Goal: Information Seeking & Learning: Find contact information

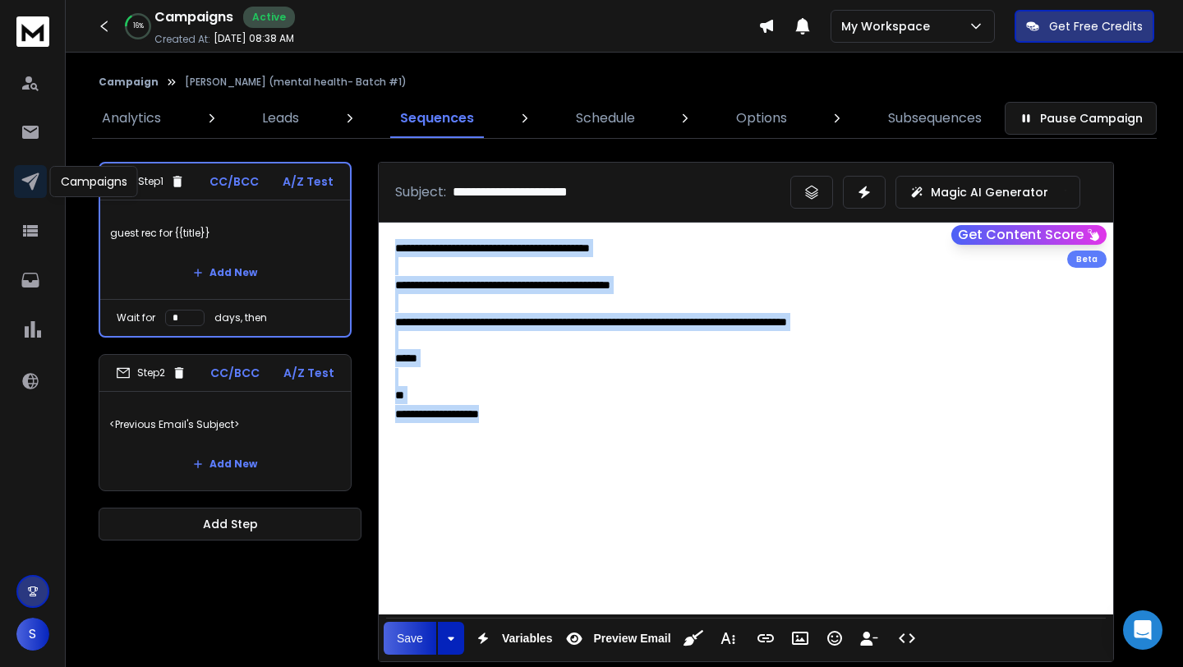
click at [34, 177] on icon at bounding box center [31, 182] width 20 height 20
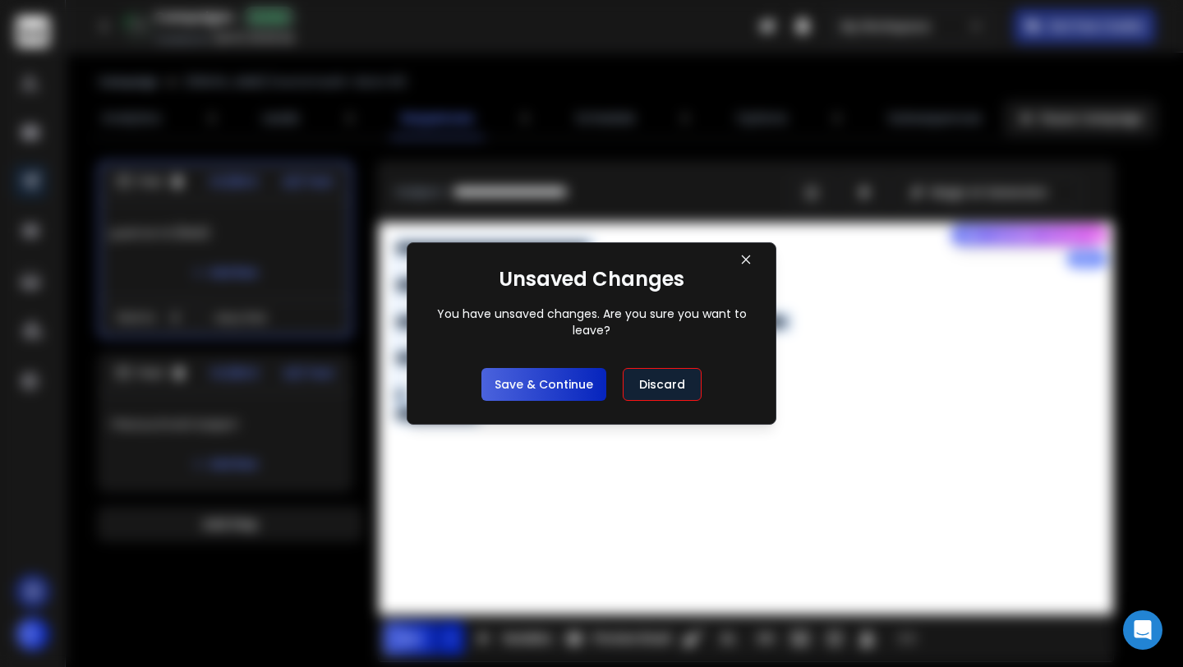
click at [532, 385] on button "Save & Continue" at bounding box center [544, 384] width 125 height 33
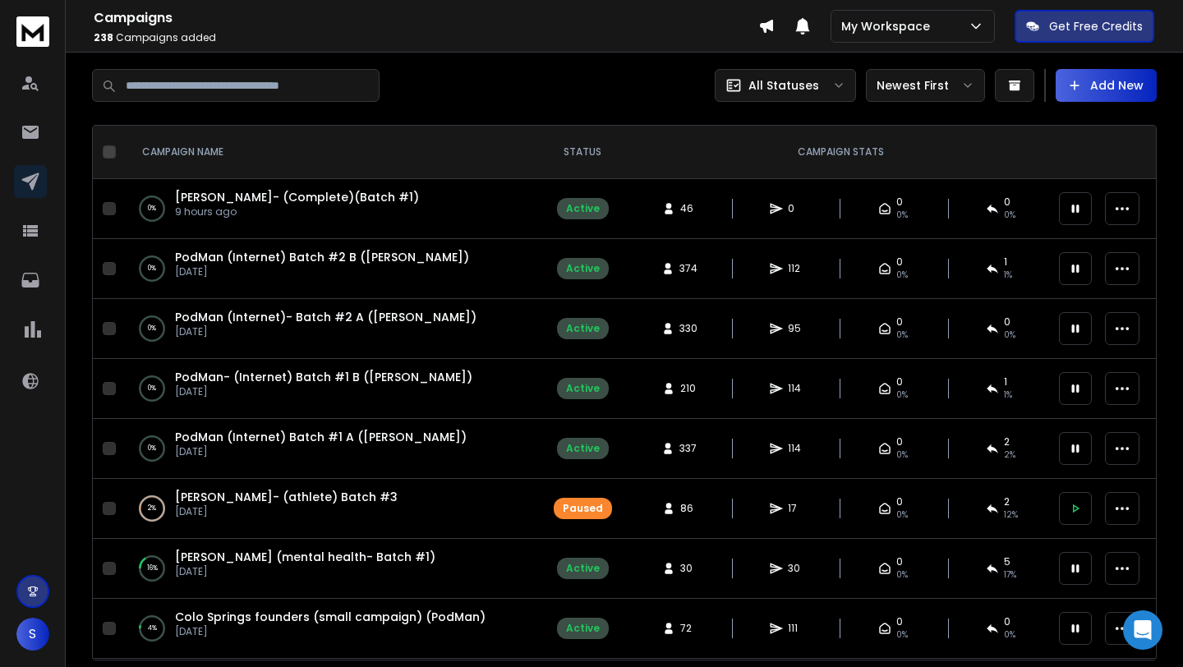
click at [524, 100] on div at bounding box center [358, 85] width 533 height 33
click at [485, 76] on div at bounding box center [358, 85] width 533 height 33
click at [170, 76] on input at bounding box center [236, 85] width 288 height 33
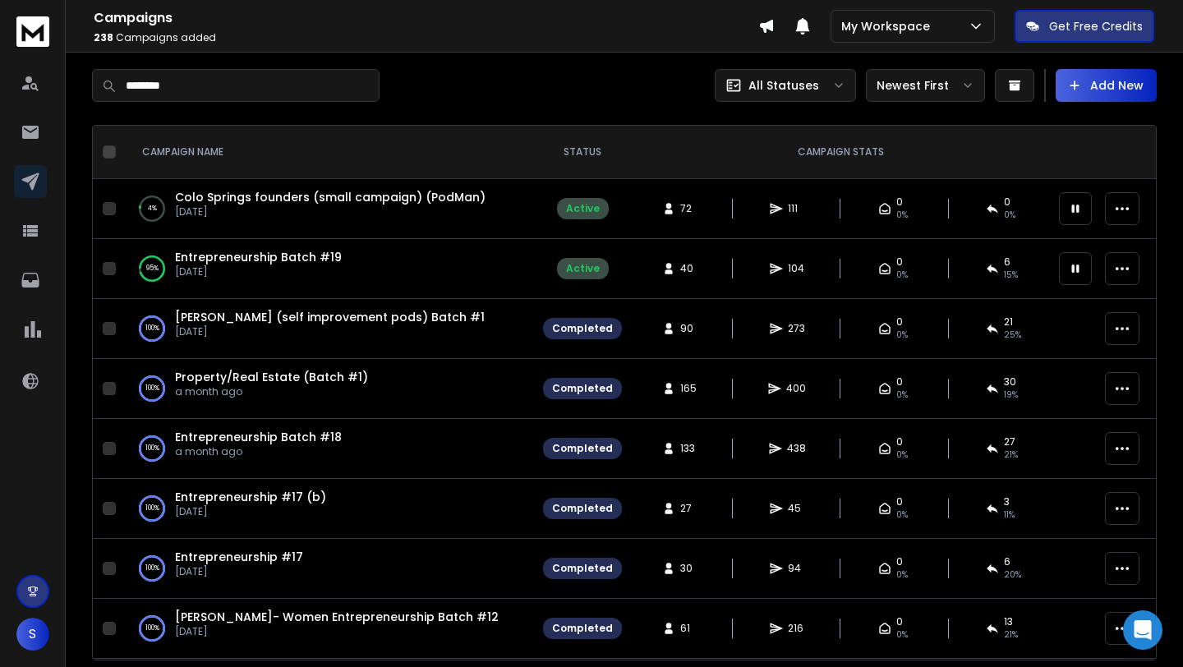
type input "********"
click at [555, 44] on p "238 Campaigns added" at bounding box center [426, 37] width 665 height 13
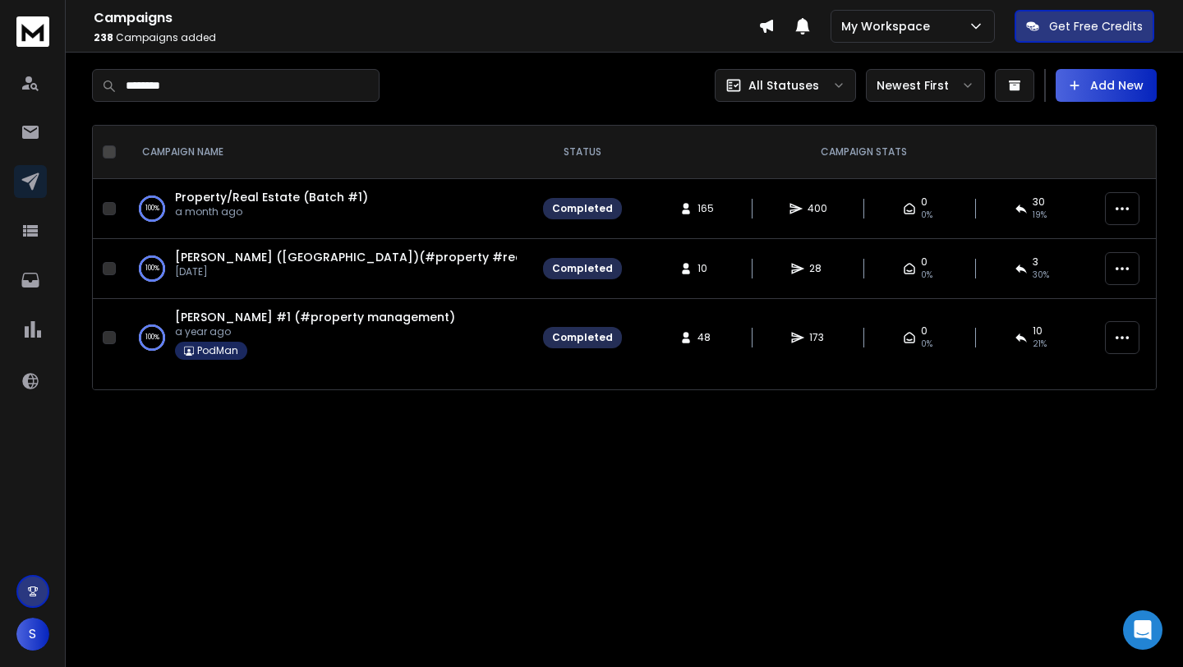
click at [299, 205] on link "Property/Real Estate (Batch #1)" at bounding box center [271, 197] width 193 height 16
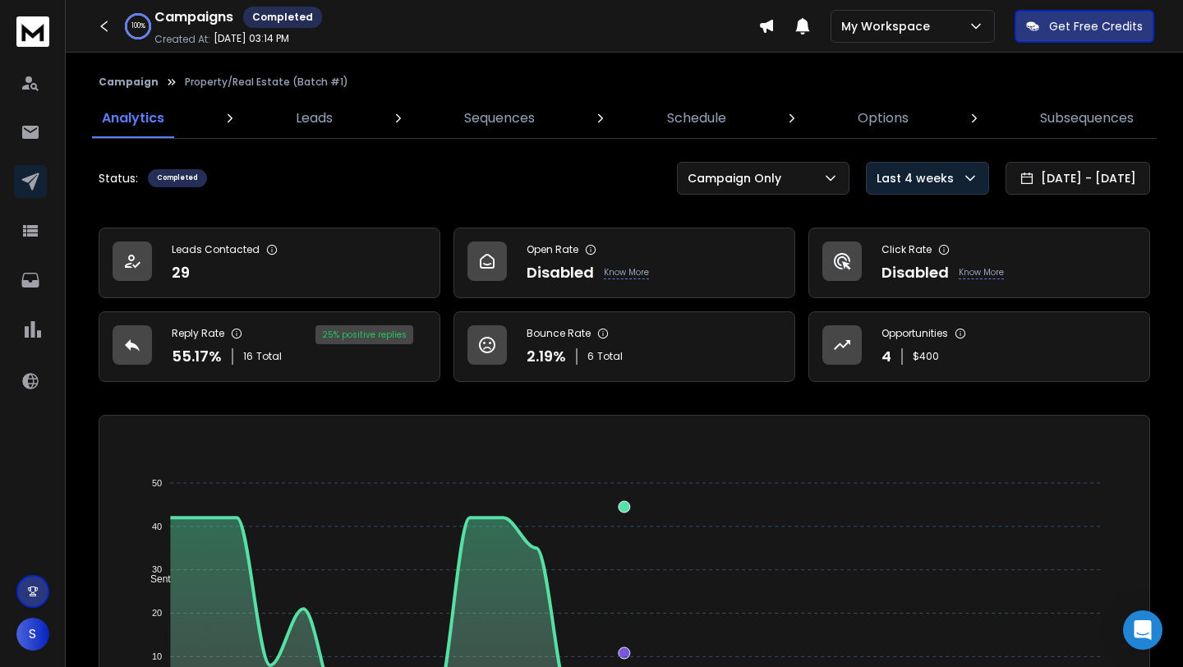
click at [877, 175] on p "Last 4 weeks" at bounding box center [919, 178] width 84 height 16
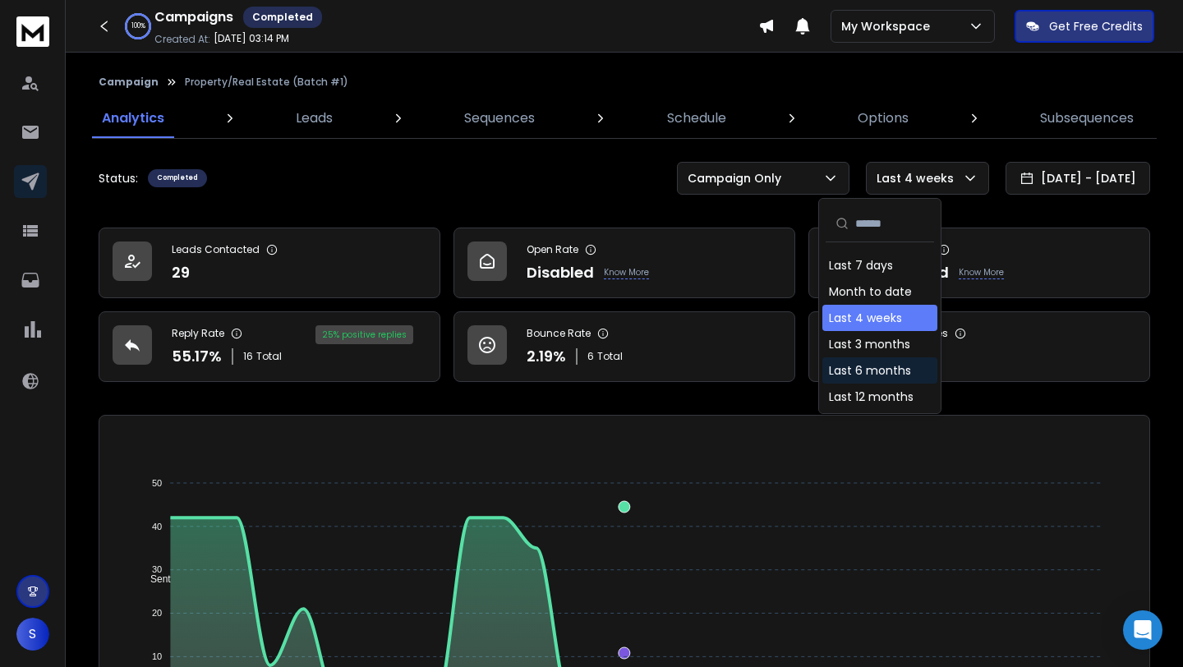
click at [898, 362] on div "Last 6 months" at bounding box center [870, 370] width 82 height 16
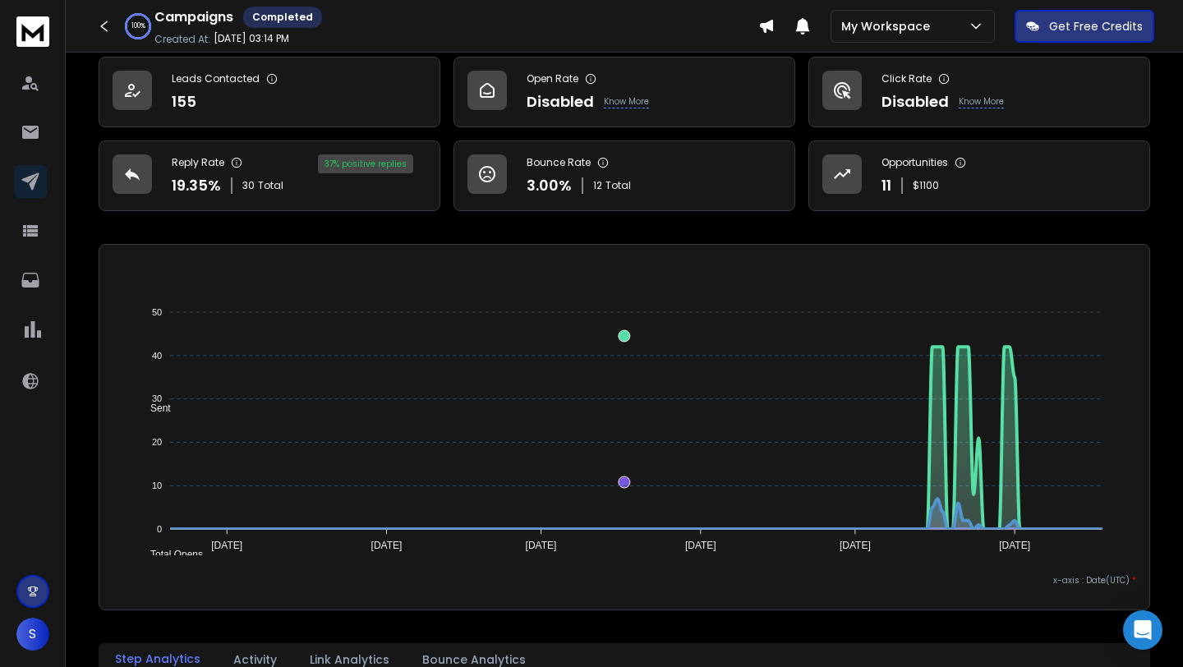
scroll to position [164, 0]
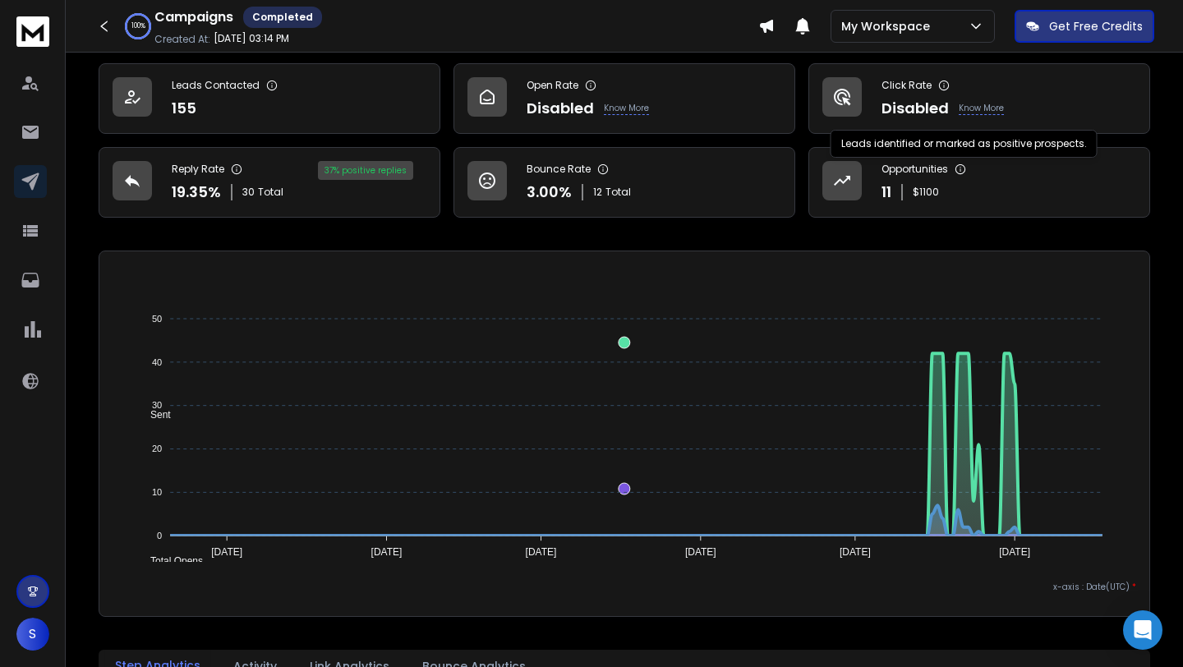
click at [960, 164] on icon at bounding box center [961, 169] width 10 height 10
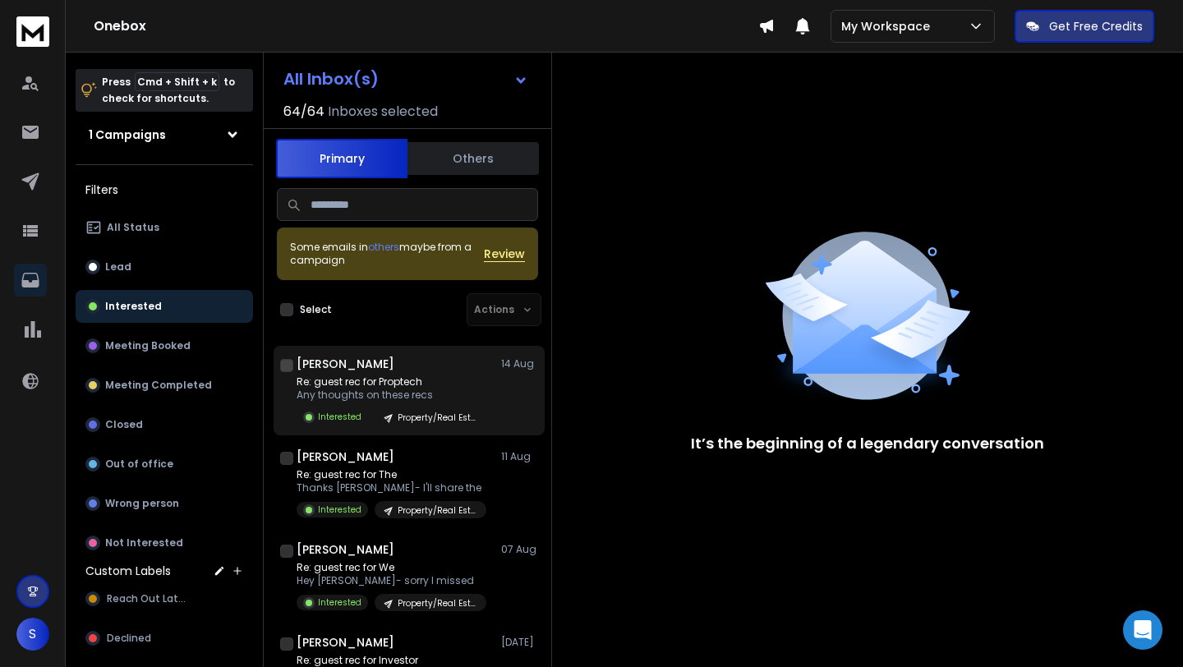
click at [472, 326] on div "Some emails in others maybe from a campaign Review Select Actions [PERSON_NAME]…" at bounding box center [408, 509] width 288 height 655
click at [459, 376] on p "Re: guest rec for Proptech" at bounding box center [392, 382] width 190 height 13
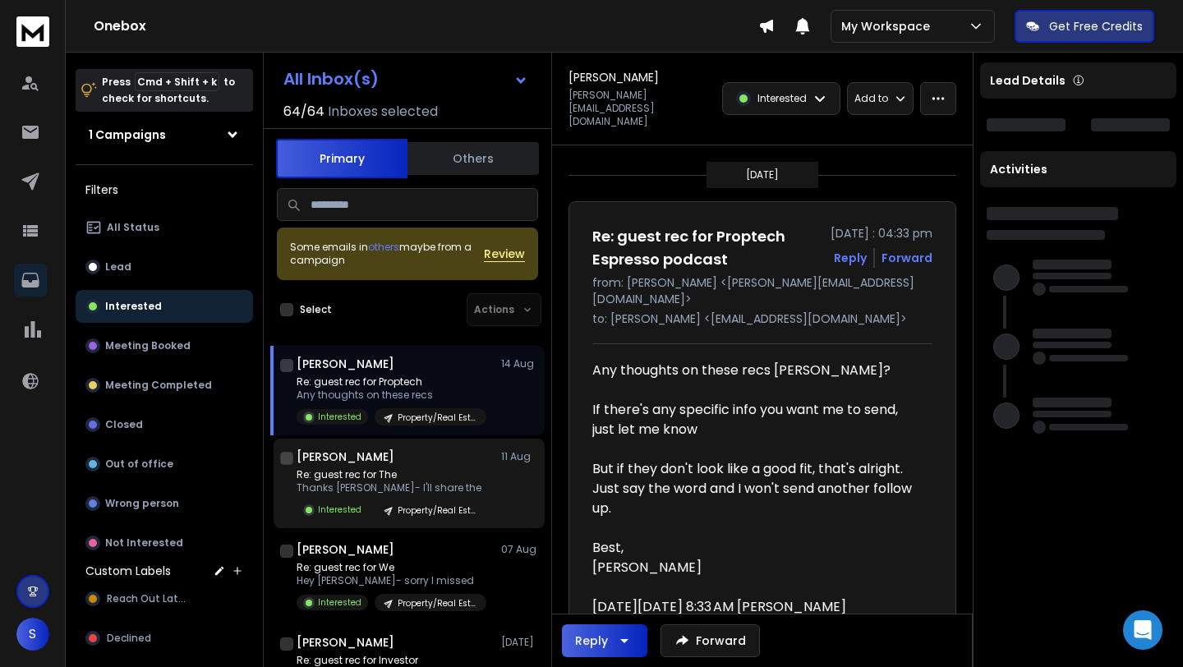
click at [451, 492] on p "Thanks [PERSON_NAME]- I'll share the" at bounding box center [392, 488] width 190 height 13
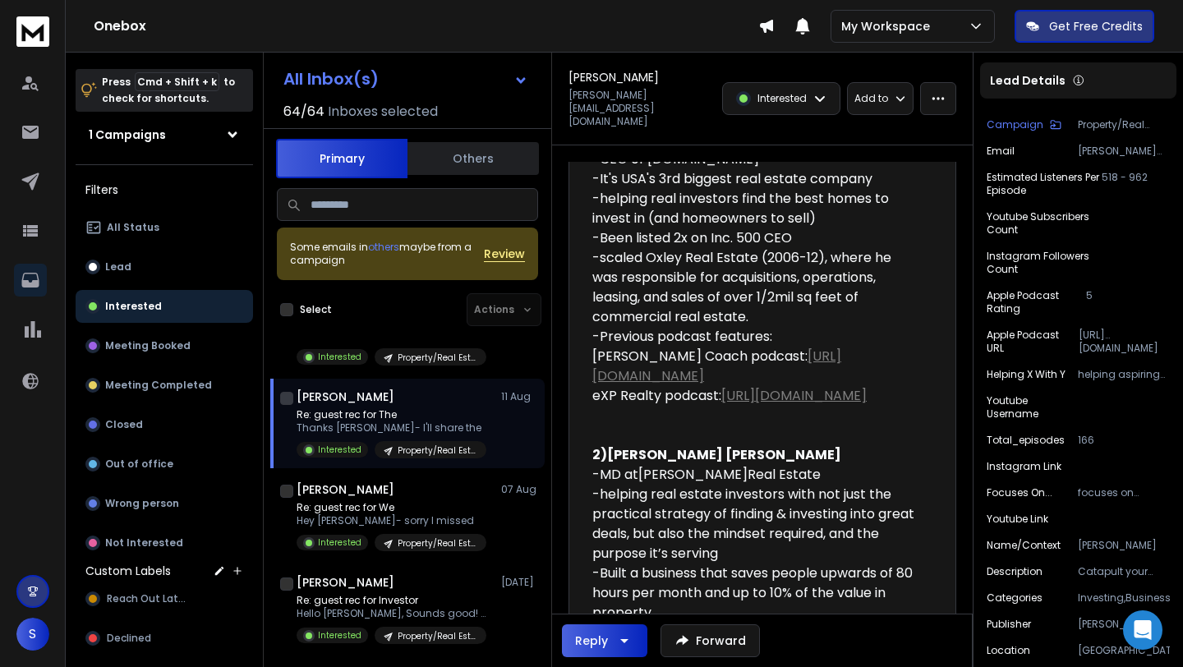
scroll to position [431, 0]
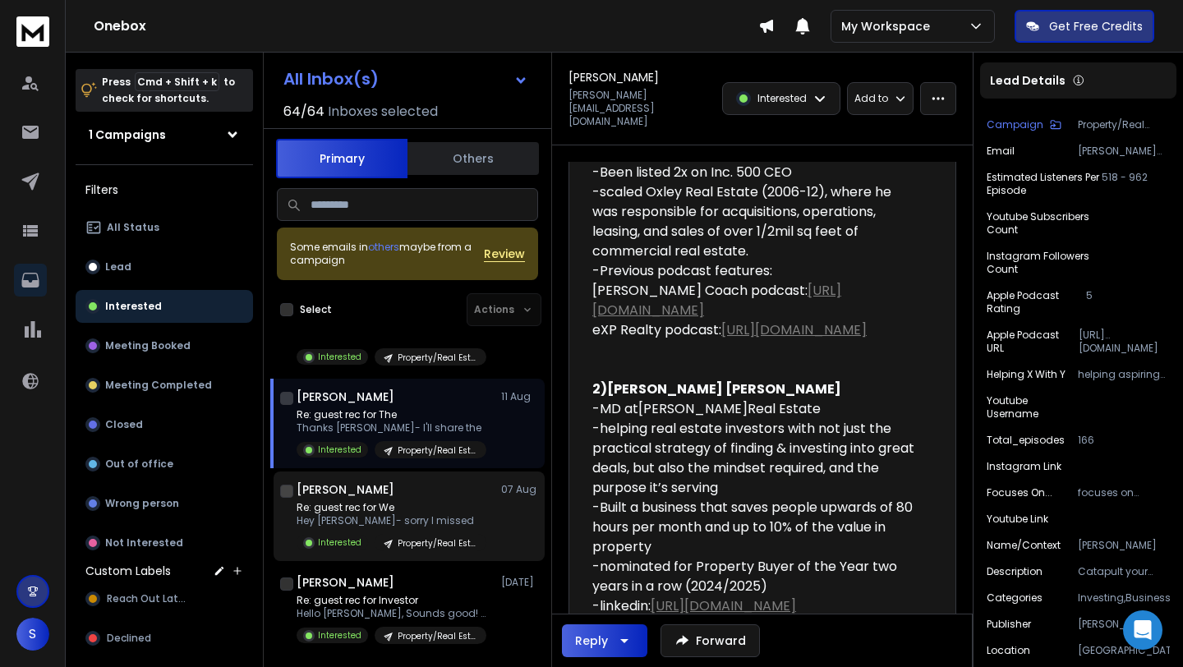
click at [499, 500] on div "[PERSON_NAME] [DATE] Re: guest rec for We Hey [PERSON_NAME]- sorry I missed Int…" at bounding box center [418, 517] width 242 height 70
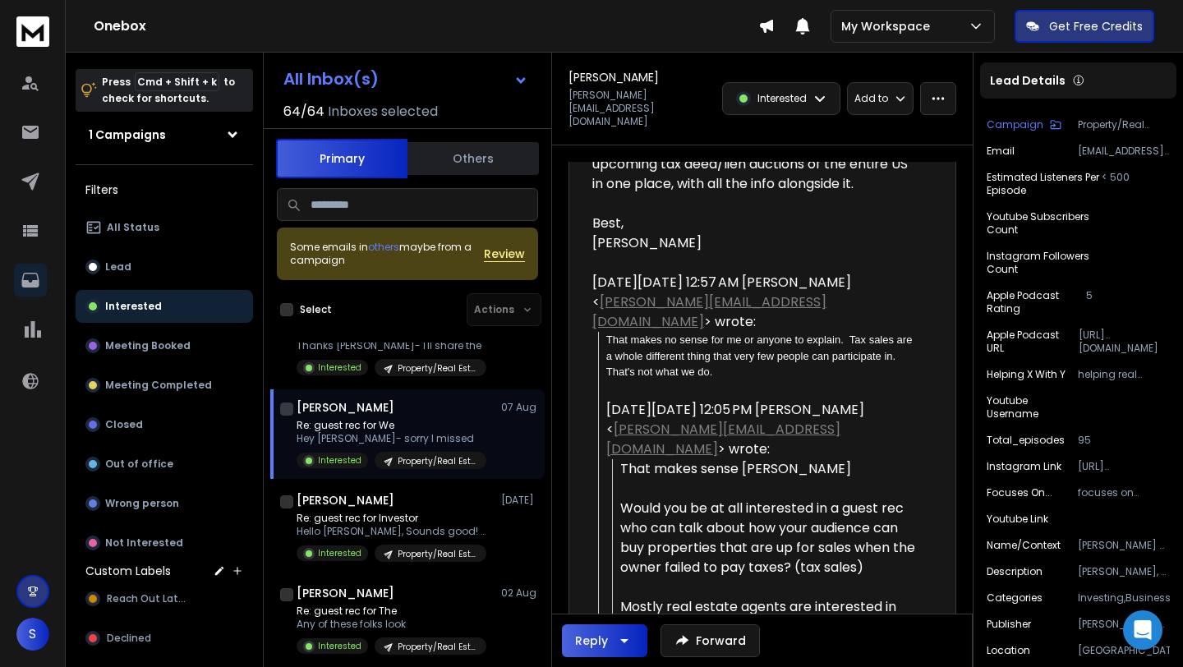
scroll to position [537, 0]
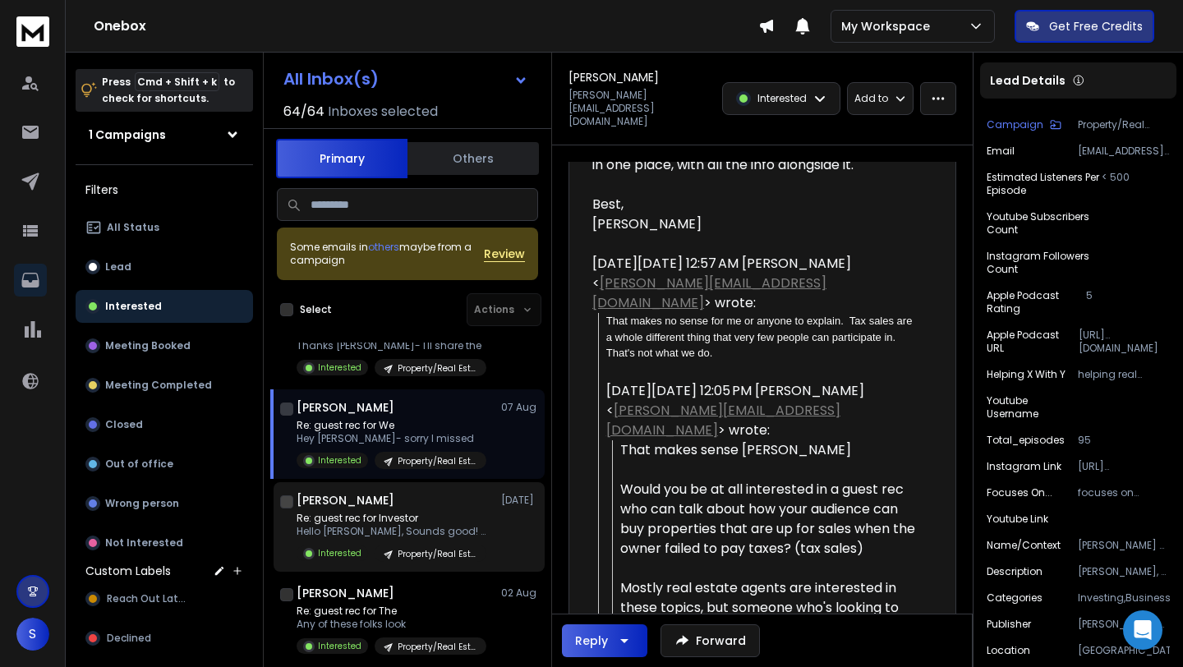
click at [378, 517] on p "Re: guest rec for Investor" at bounding box center [395, 518] width 197 height 13
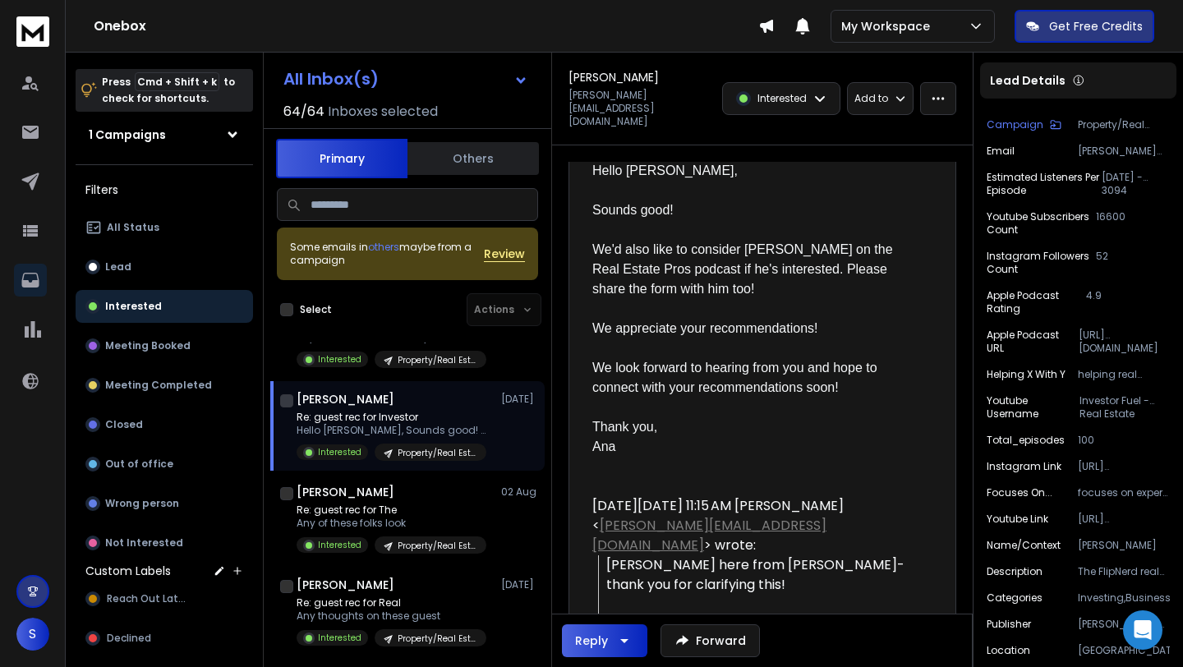
scroll to position [0, 0]
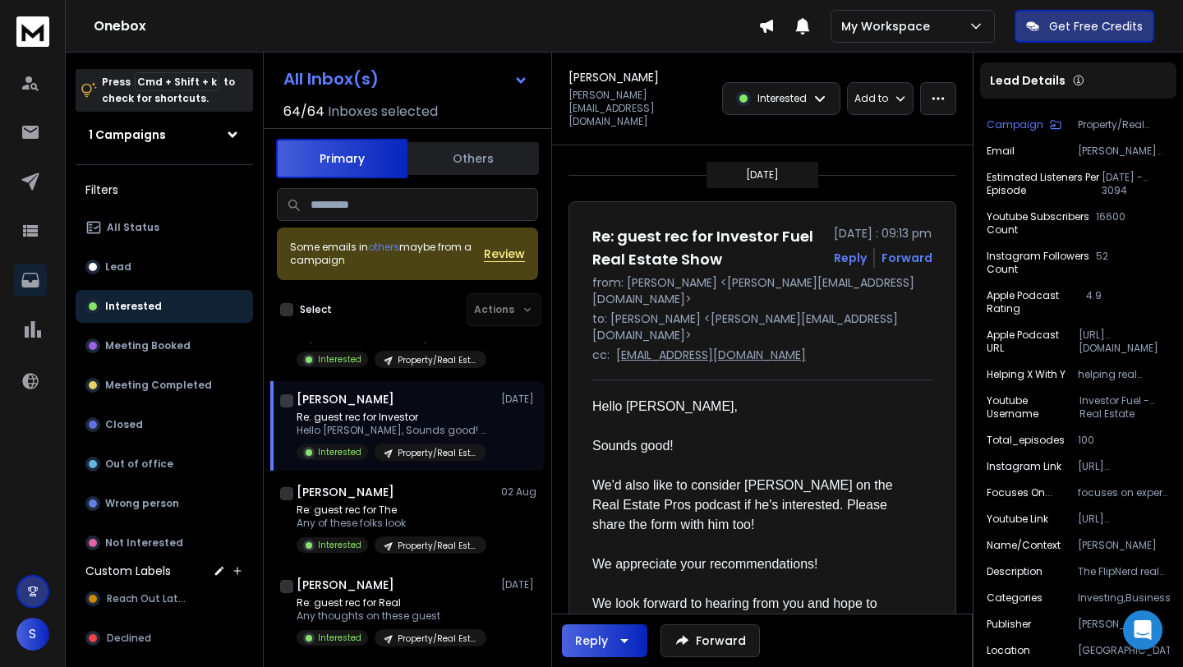
click at [1092, 150] on p "[PERSON_NAME][EMAIL_ADDRESS][DOMAIN_NAME]" at bounding box center [1124, 151] width 92 height 13
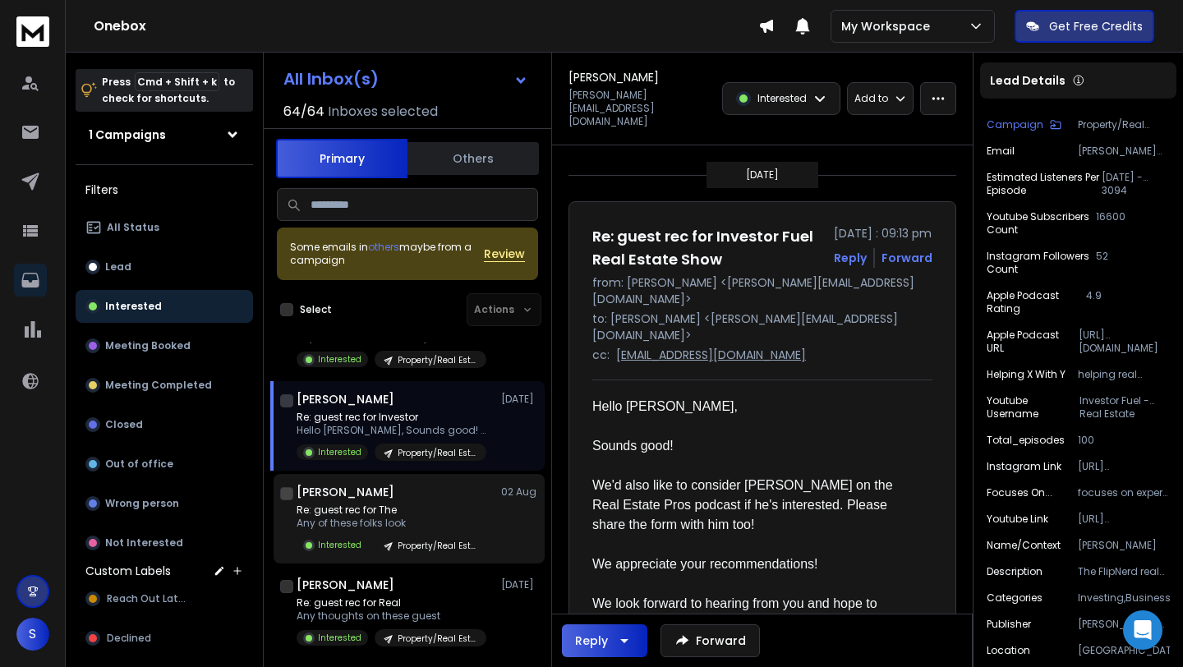
click at [298, 491] on div "[PERSON_NAME] [DATE]" at bounding box center [418, 492] width 242 height 16
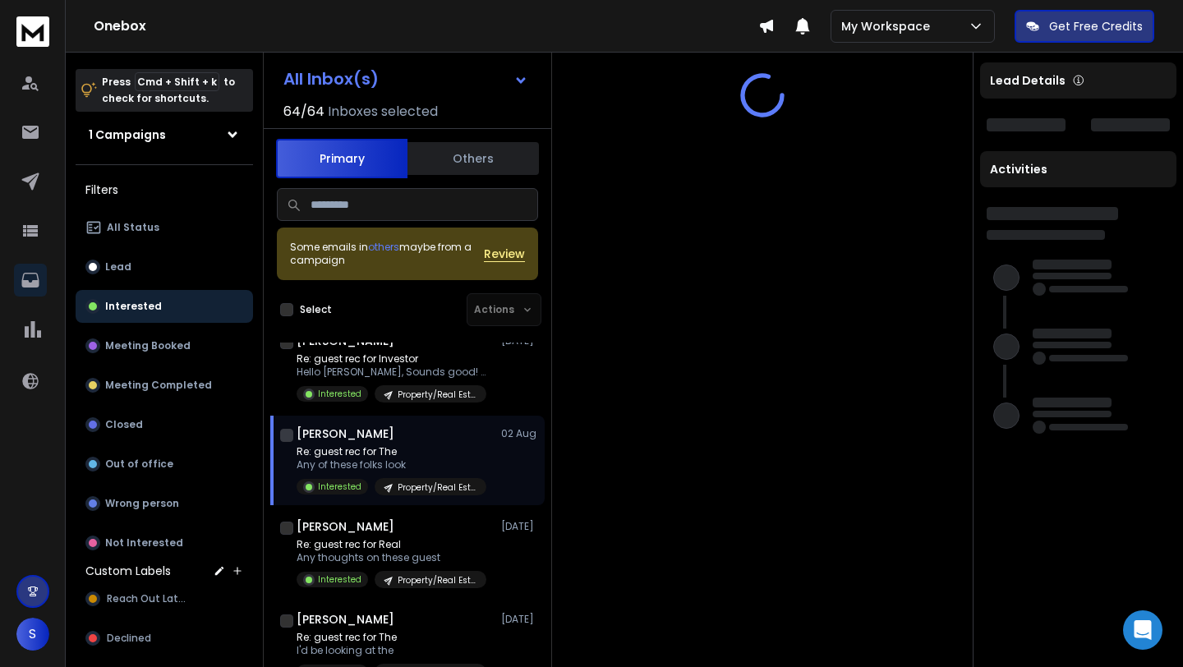
scroll to position [330, 0]
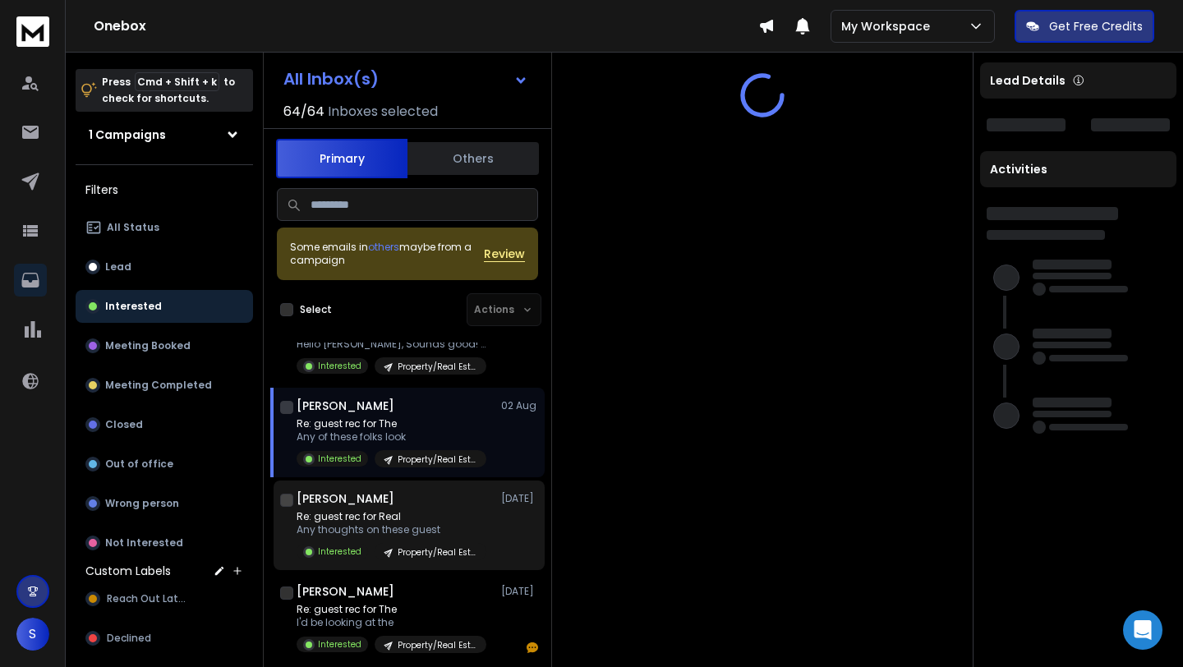
click at [354, 517] on p "Re: guest rec for Real" at bounding box center [392, 516] width 190 height 13
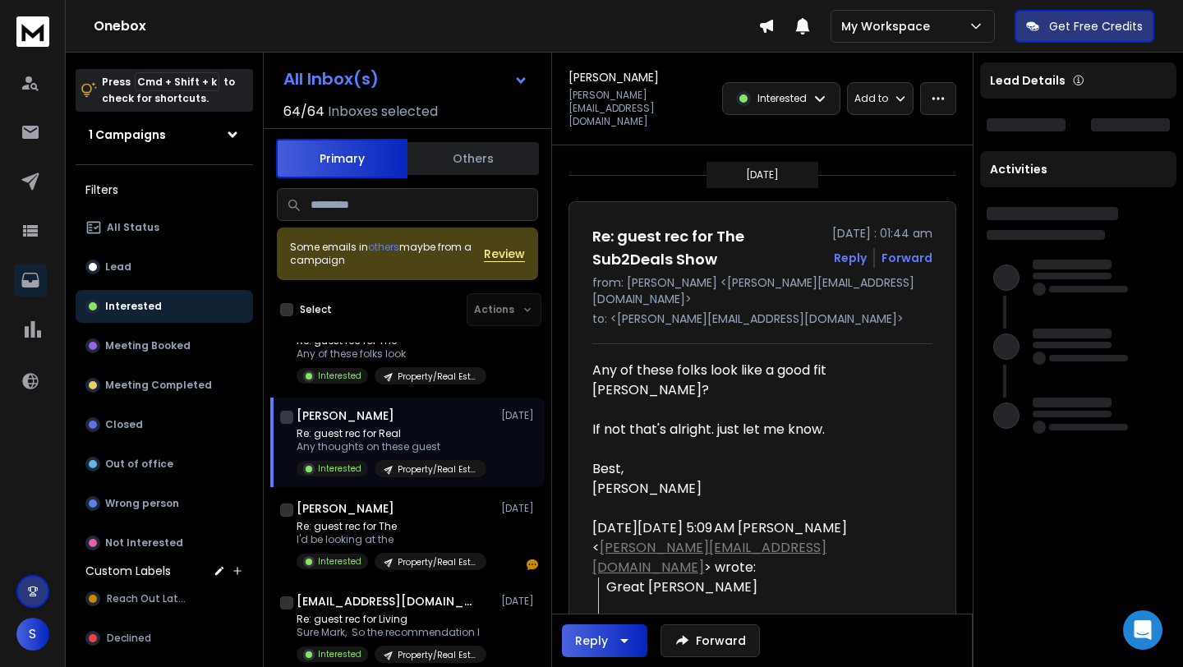
click at [354, 517] on div "[PERSON_NAME] [DATE] Re: guest rec for The I'd be looking at the Interested Pro…" at bounding box center [418, 536] width 242 height 70
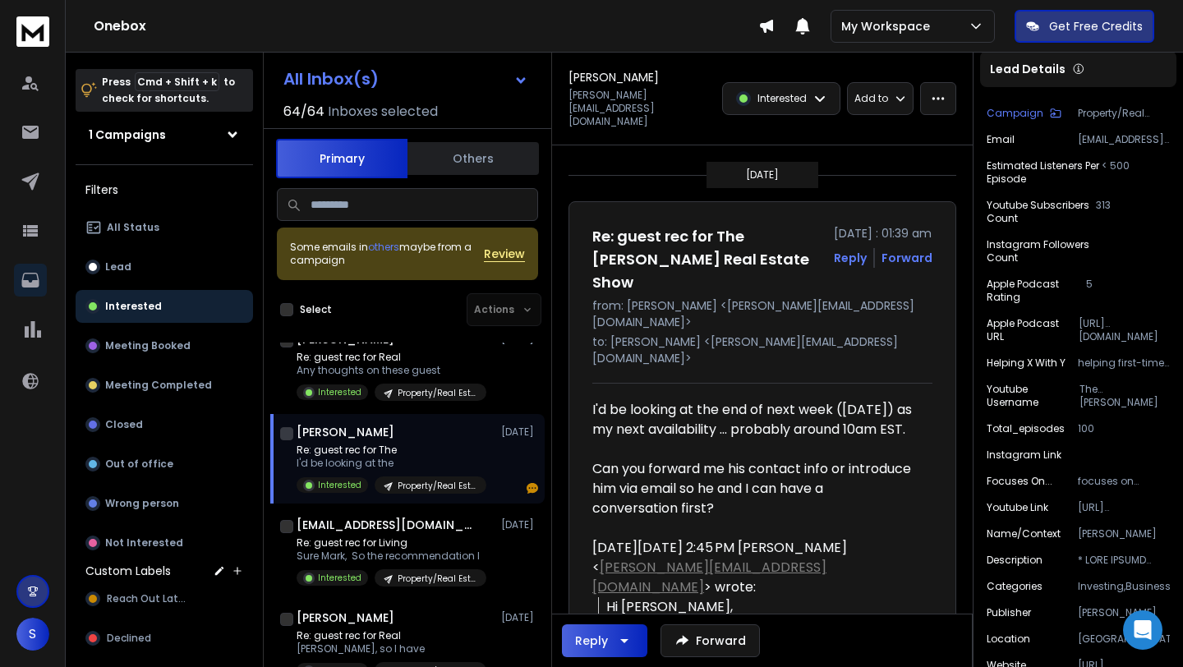
scroll to position [0, 0]
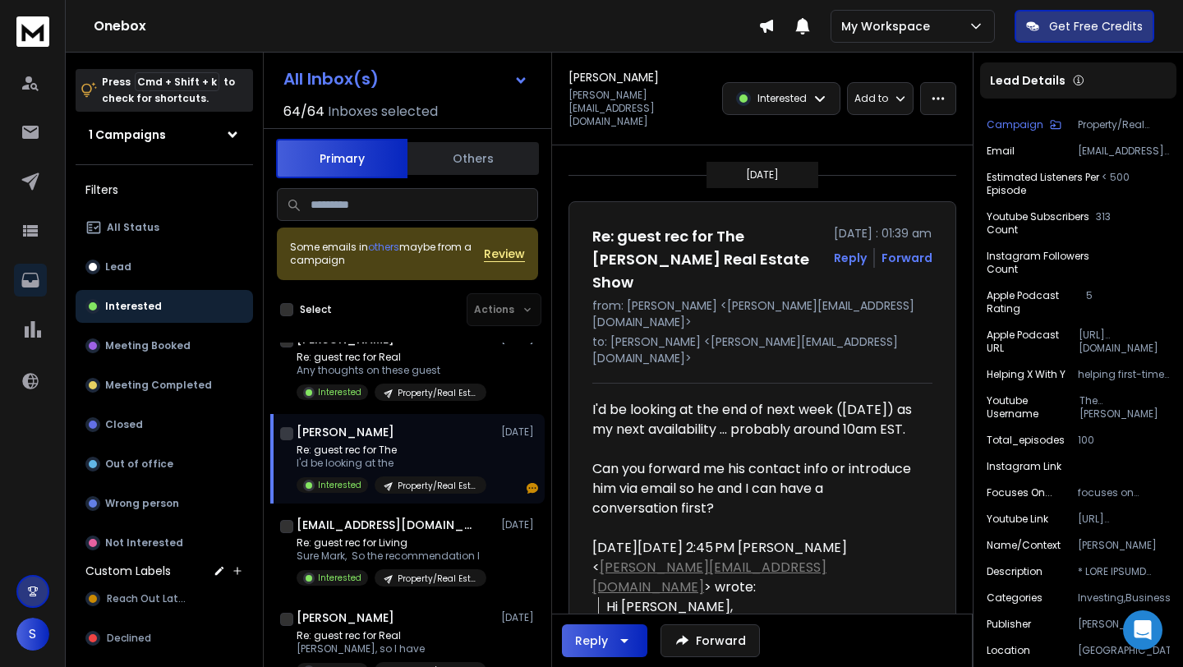
click at [1127, 152] on p "[EMAIL_ADDRESS][DOMAIN_NAME]" at bounding box center [1124, 151] width 92 height 13
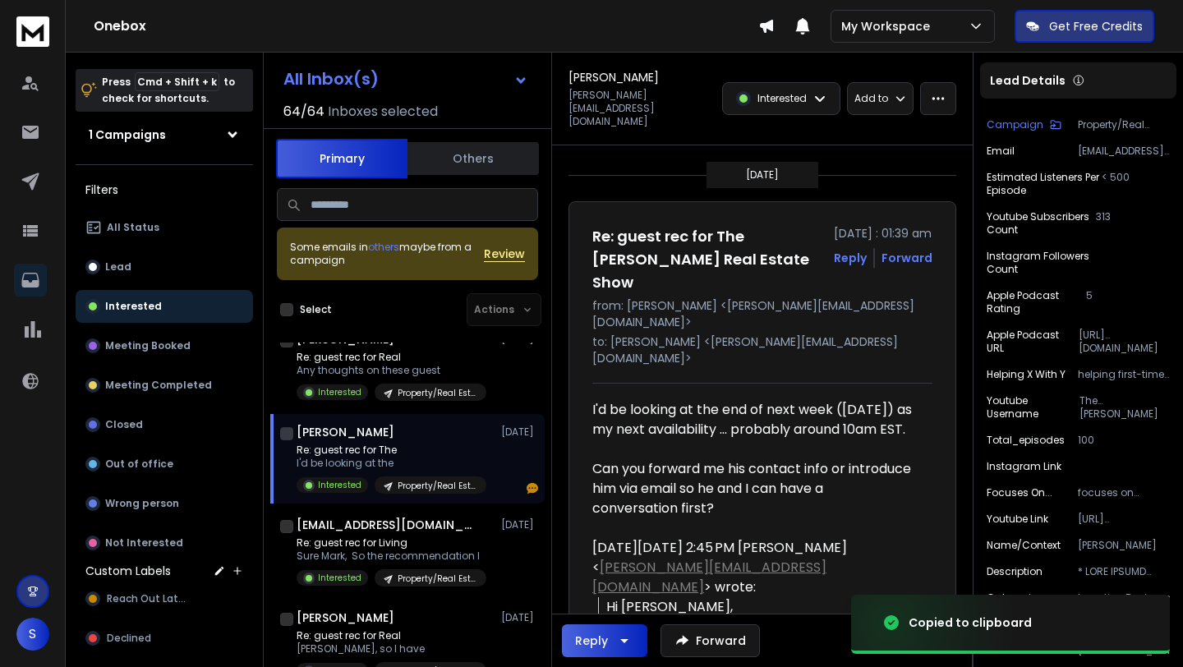
click at [796, 400] on div "I'd be looking at the end of next week ([DATE]) as my next availability ... pro…" at bounding box center [756, 459] width 327 height 118
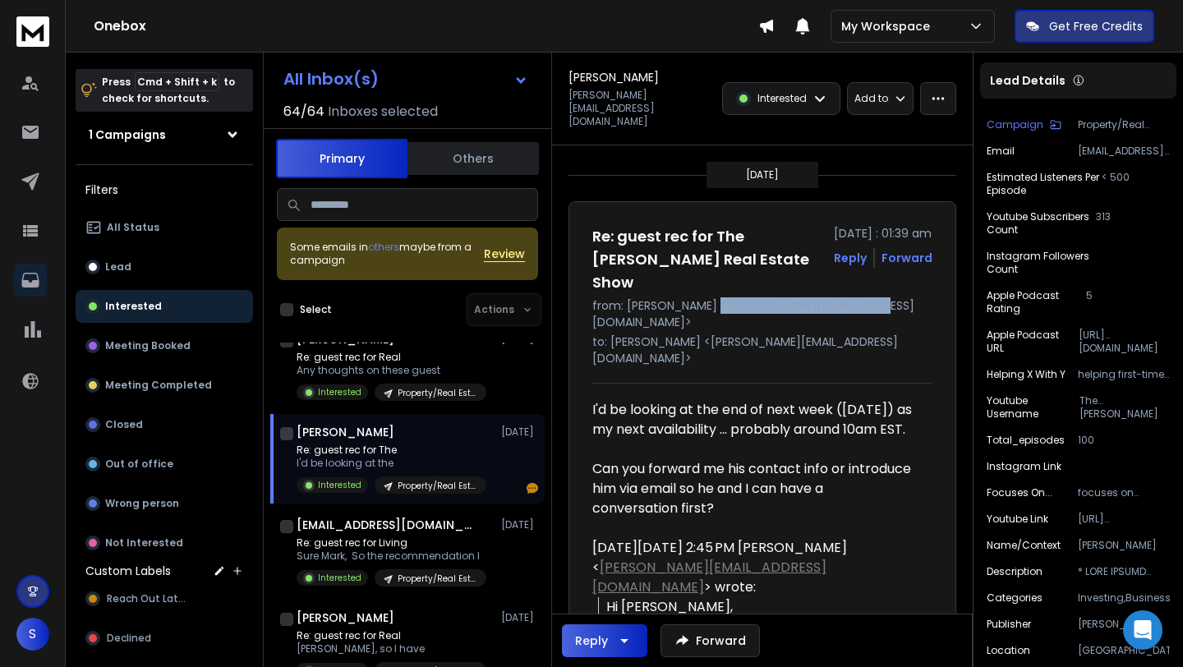
drag, startPoint x: 756, startPoint y: 254, endPoint x: 586, endPoint y: 261, distance: 170.3
click at [593, 298] on p "from: [PERSON_NAME] <[PERSON_NAME][EMAIL_ADDRESS][DOMAIN_NAME]>" at bounding box center [763, 314] width 340 height 33
copy p "[PERSON_NAME][EMAIL_ADDRESS][DOMAIN_NAME]"
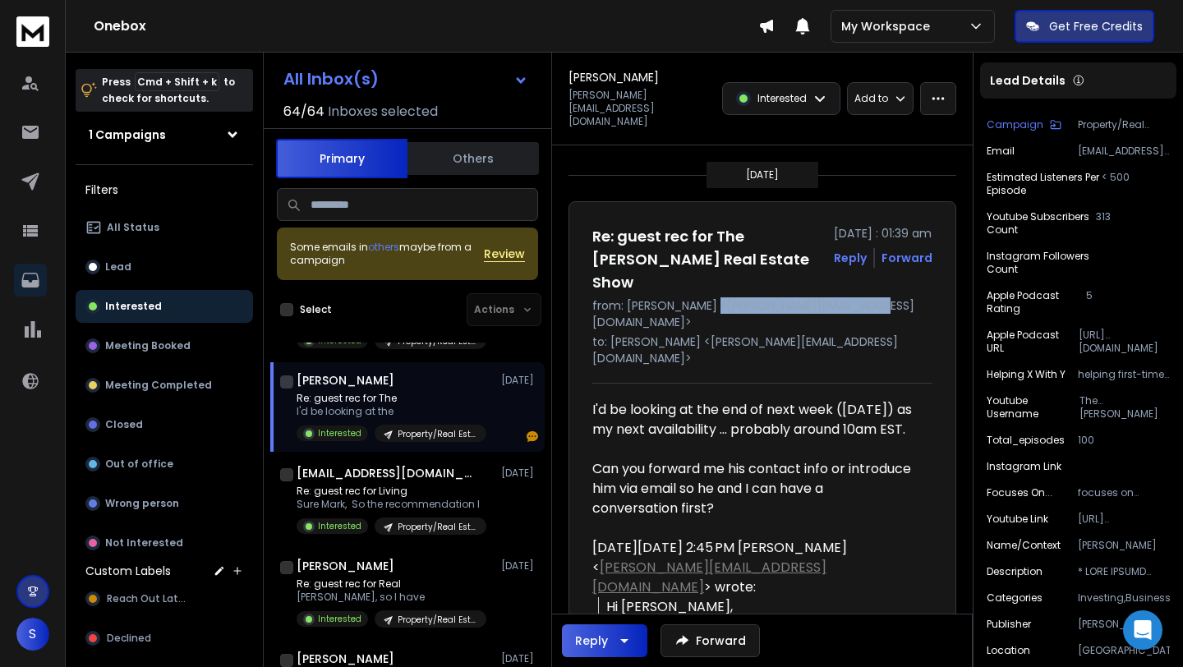
scroll to position [571, 0]
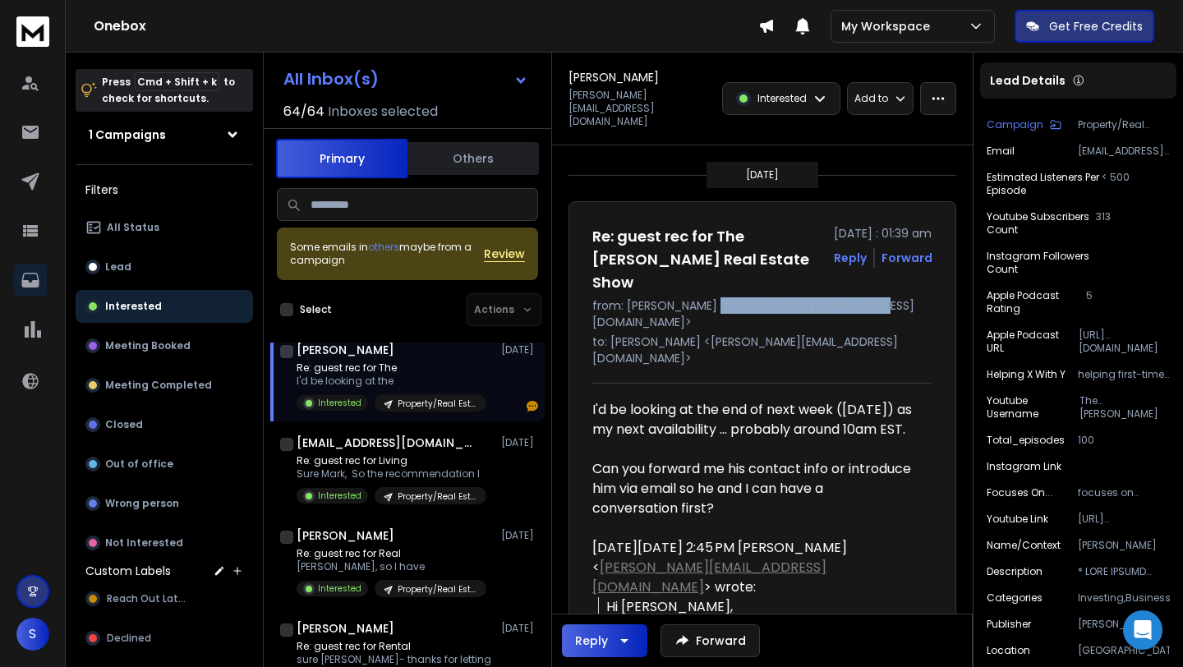
click at [297, 476] on p "Sure Mark, So the recommendation I" at bounding box center [392, 474] width 190 height 13
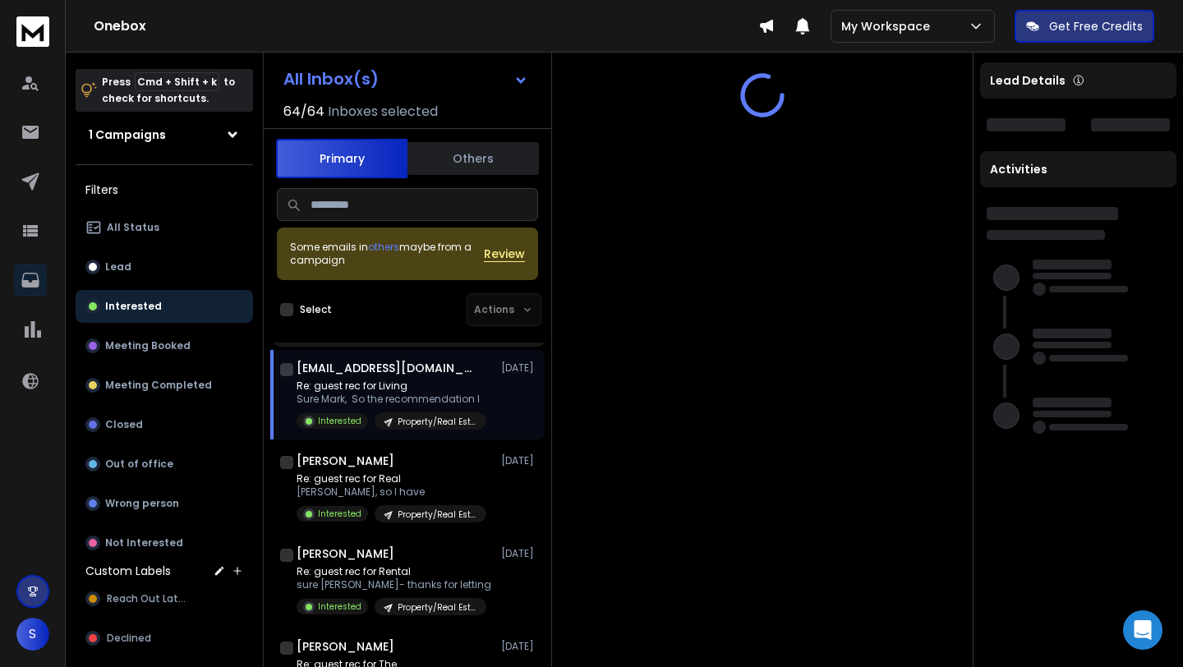
scroll to position [653, 0]
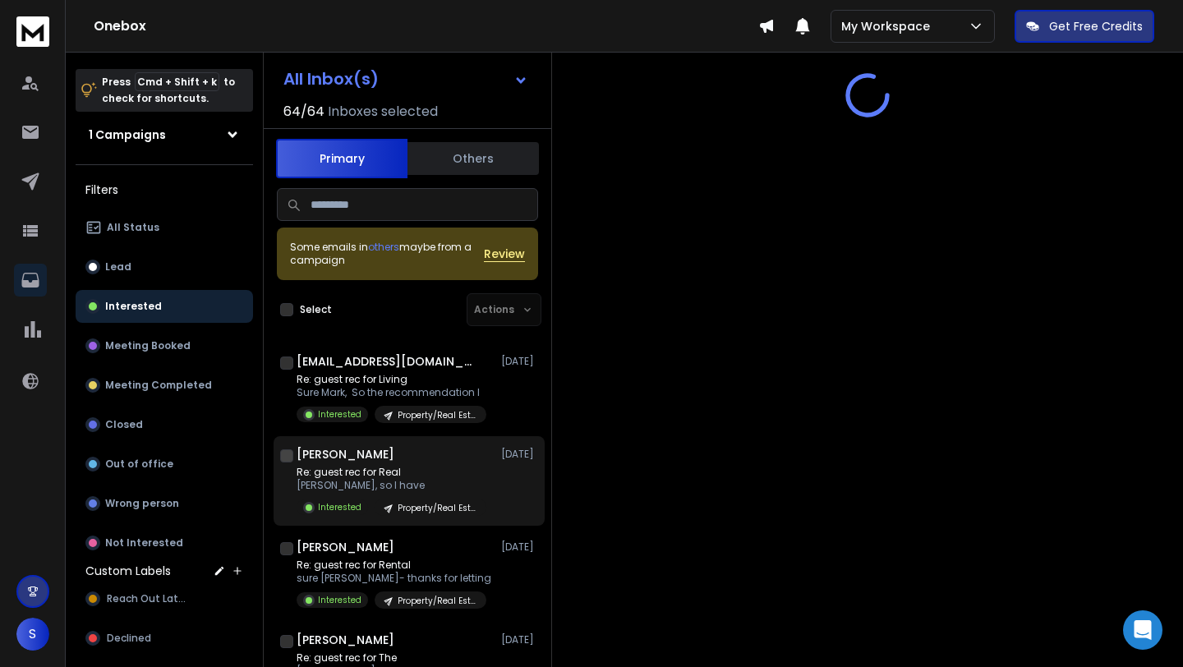
click at [365, 461] on h1 "[PERSON_NAME]" at bounding box center [346, 454] width 98 height 16
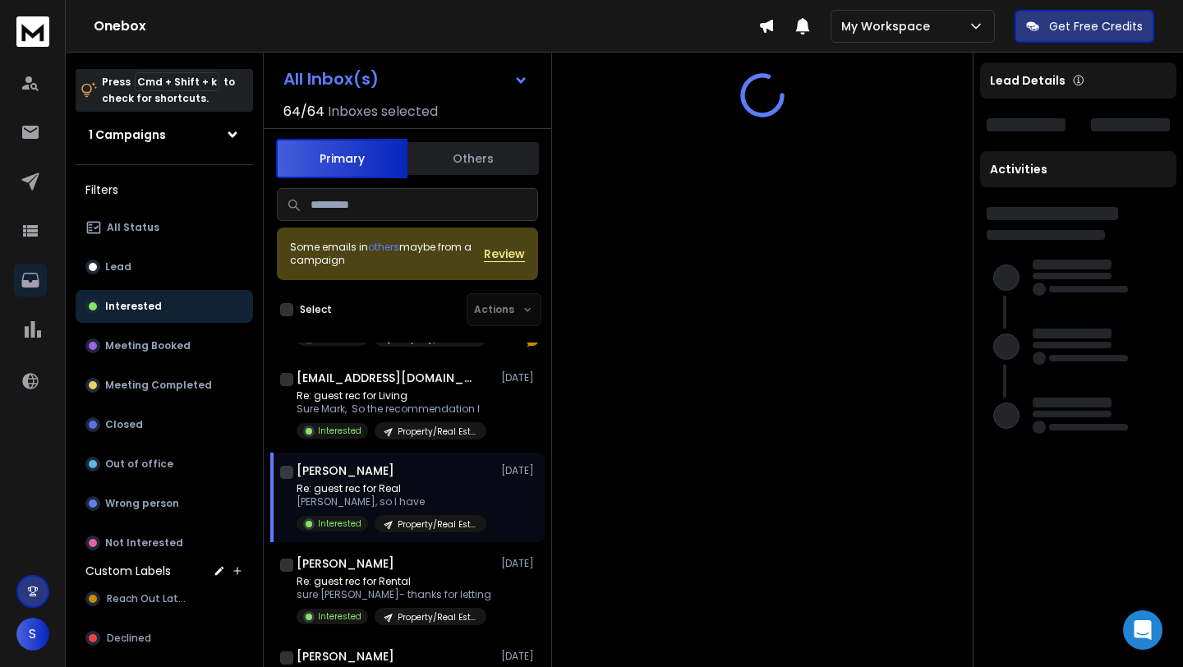
scroll to position [636, 0]
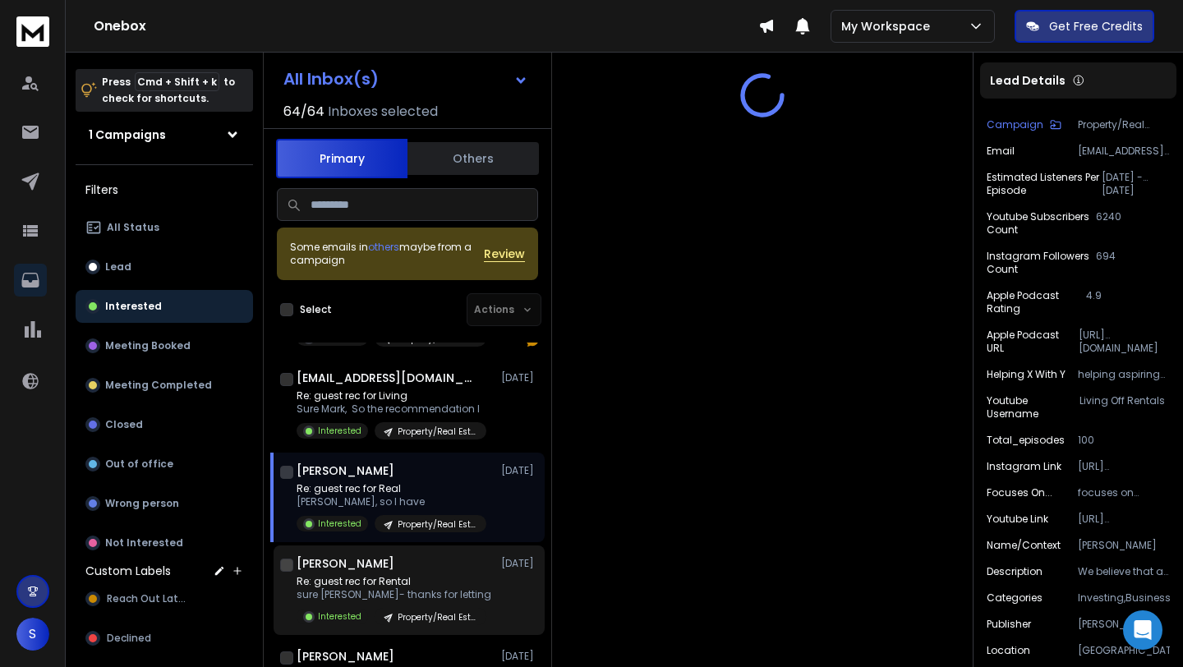
click at [387, 593] on p "sure [PERSON_NAME]- thanks for letting" at bounding box center [394, 594] width 195 height 13
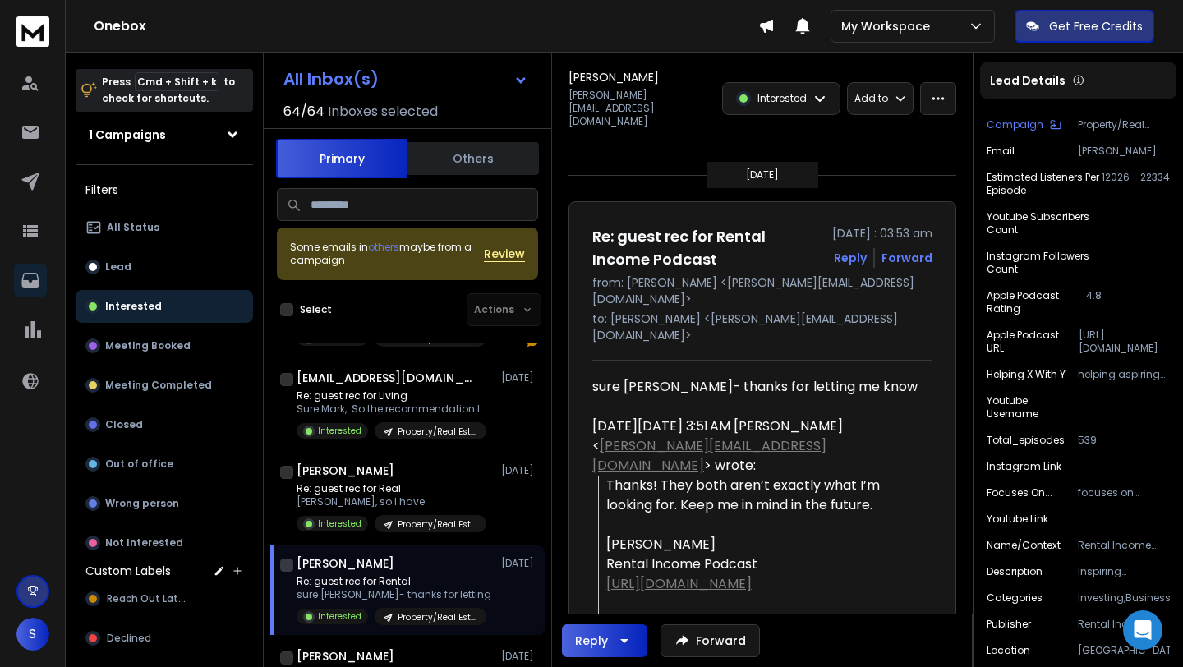
click at [399, 630] on div "[PERSON_NAME] [DATE] Re: guest rec for Rental sure [PERSON_NAME]- thanks for le…" at bounding box center [409, 591] width 271 height 90
click at [398, 652] on div "[PERSON_NAME] [DATE]" at bounding box center [418, 656] width 242 height 16
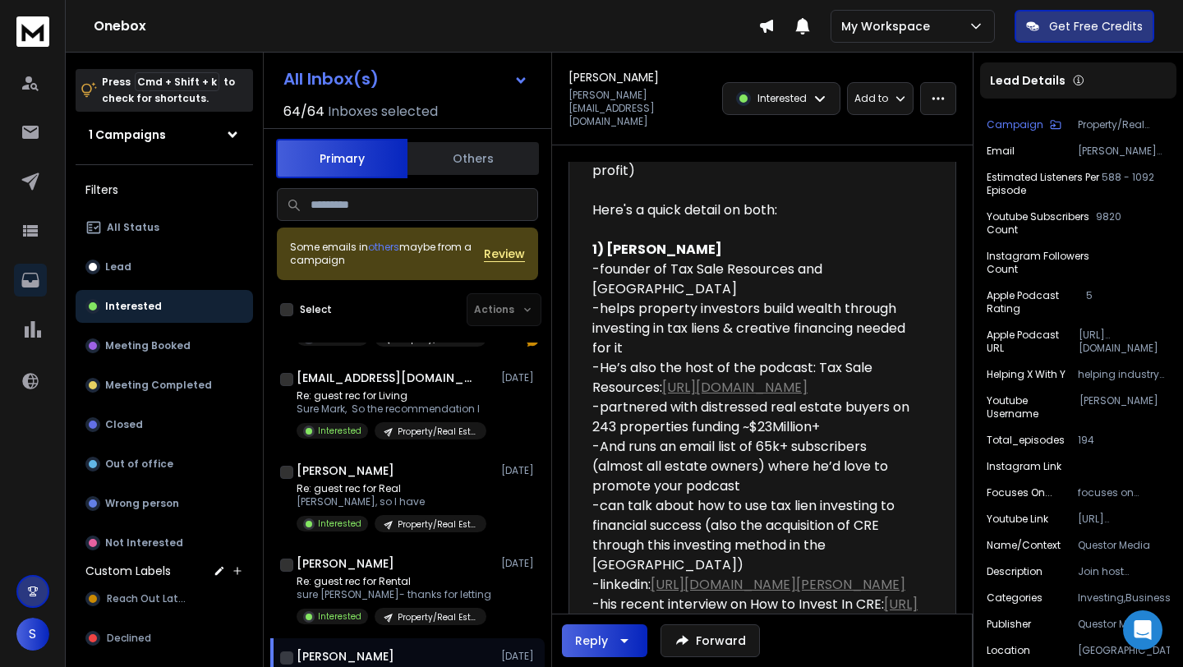
scroll to position [0, 0]
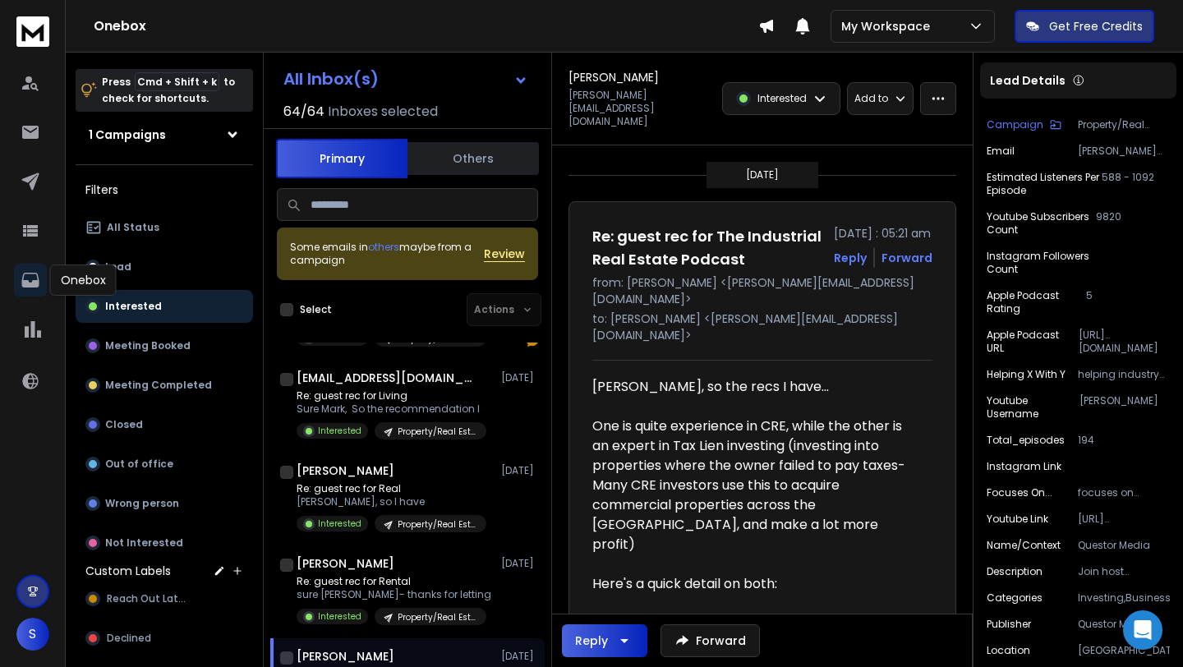
click at [39, 288] on link at bounding box center [30, 280] width 33 height 33
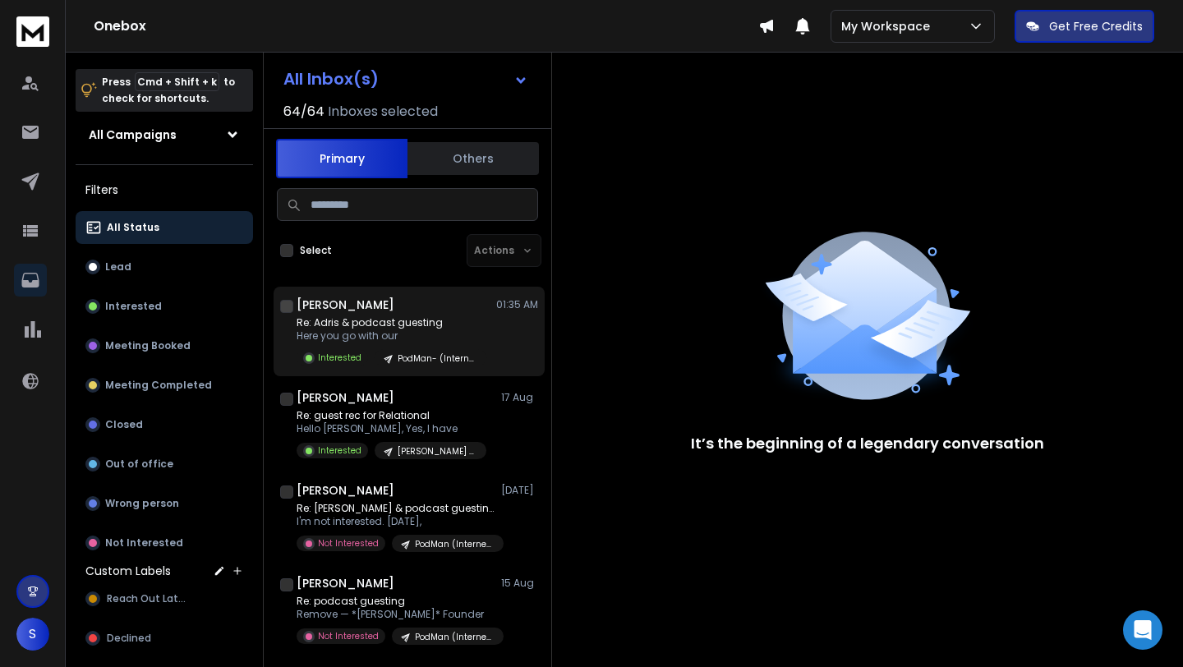
click at [408, 317] on p "Re: Adris & podcast guesting" at bounding box center [392, 322] width 190 height 13
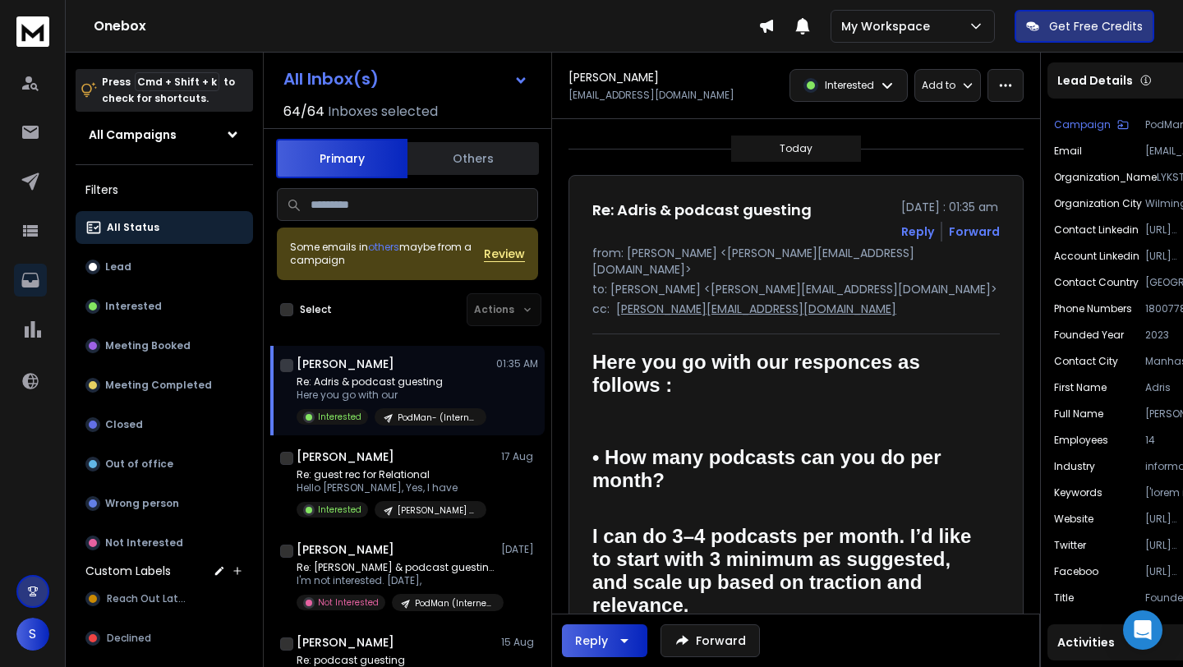
drag, startPoint x: 693, startPoint y: 80, endPoint x: 570, endPoint y: 81, distance: 123.3
click at [570, 81] on div "Adris Chakraborty Adris Chakraborty adris@lykapp.com" at bounding box center [674, 85] width 211 height 33
copy h1 "Adris Chakraborty"
click at [622, 106] on div "Adris Chakraborty Adris Chakraborty adris@lykapp.com Interested Add to Interest…" at bounding box center [796, 86] width 488 height 67
